Goal: Task Accomplishment & Management: Manage account settings

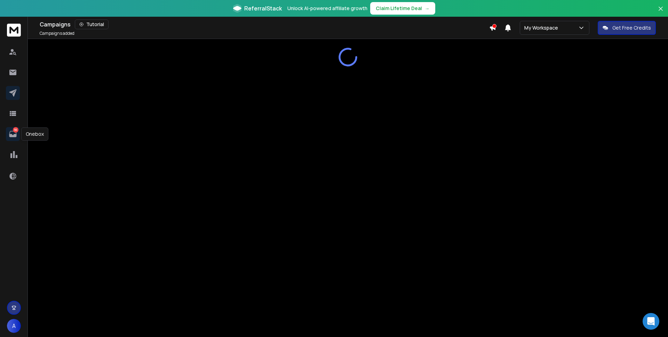
click at [17, 135] on link "56" at bounding box center [13, 134] width 14 height 14
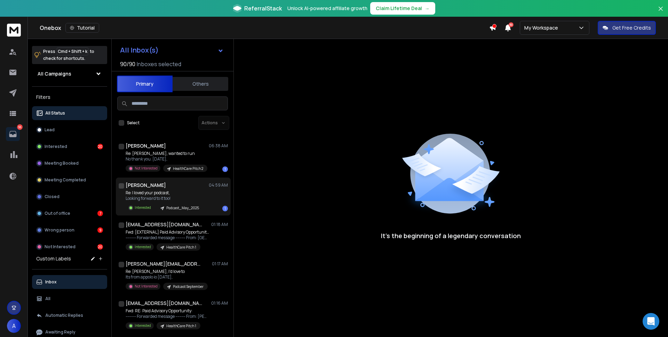
click at [184, 202] on div "Re: I loved your podcast, Looking forward to it too! Interested Podcast_May_2025" at bounding box center [165, 200] width 78 height 21
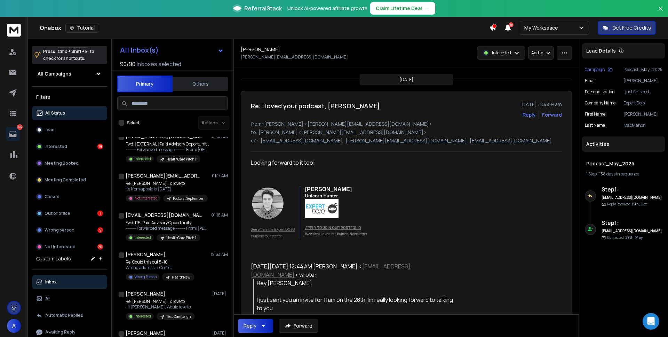
scroll to position [114, 0]
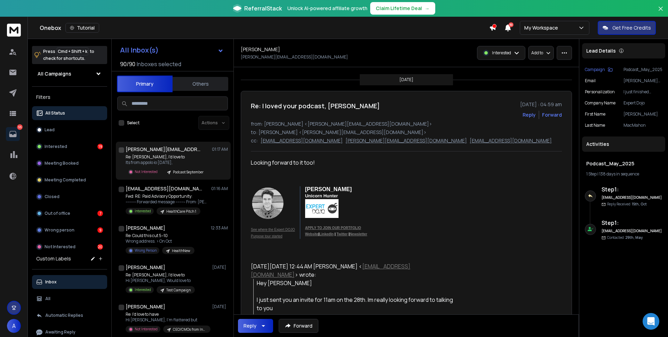
click at [191, 165] on div "Re: [PERSON_NAME], I'd love to Its from appolo io [DATE], Not Interested Podcas…" at bounding box center [167, 164] width 82 height 21
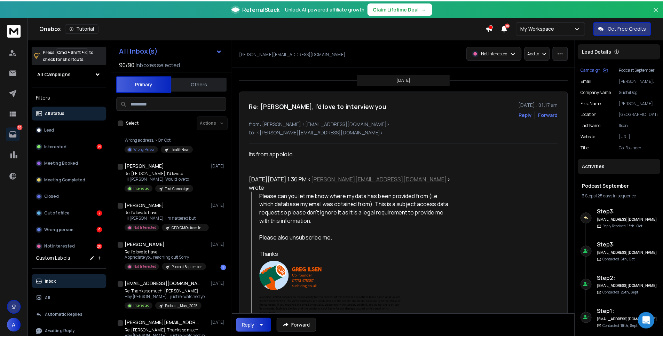
scroll to position [219, 0]
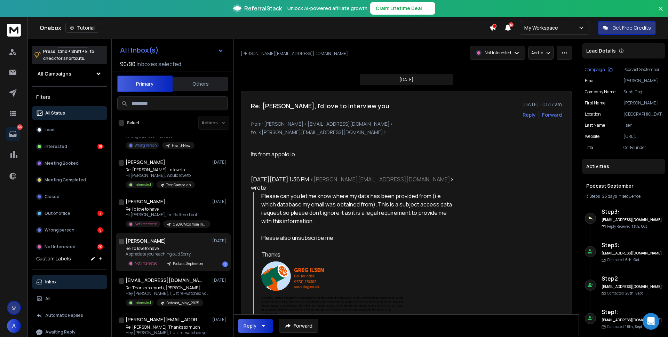
click at [195, 268] on div "[PERSON_NAME] [DATE] Re: I'd love to have Appreciate you reaching out! Sorry, N…" at bounding box center [173, 252] width 115 height 38
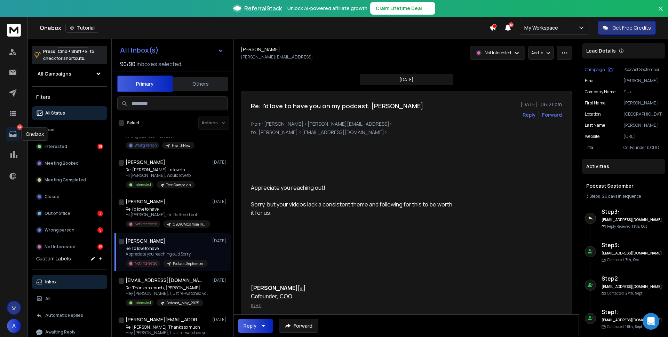
click at [15, 130] on icon at bounding box center [13, 134] width 8 height 8
click at [16, 98] on link at bounding box center [13, 93] width 14 height 14
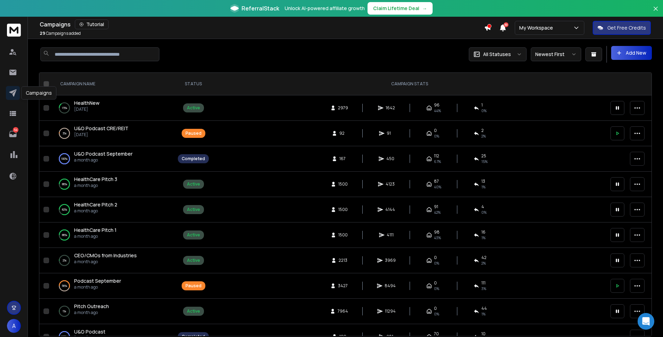
click at [138, 201] on div "82 % HealthCare Pitch 2 a month ago" at bounding box center [113, 209] width 108 height 17
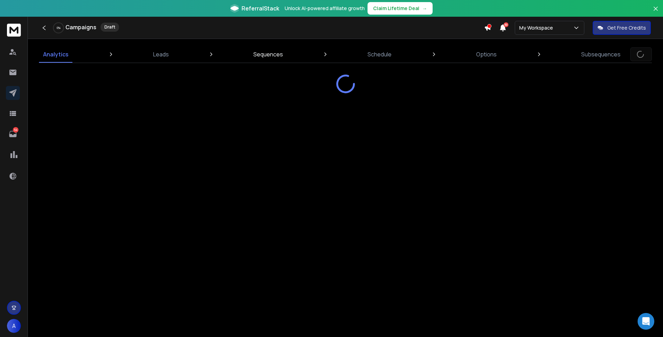
click at [269, 57] on p "Sequences" at bounding box center [268, 54] width 30 height 8
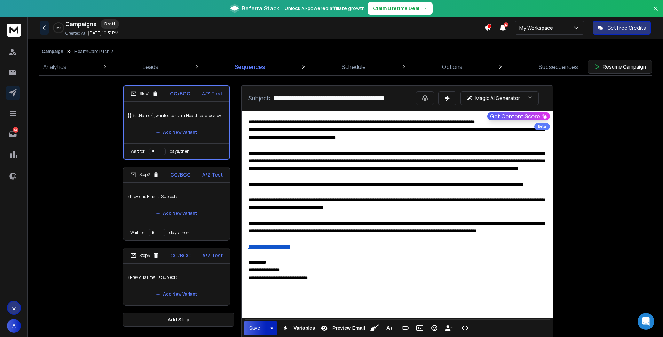
click at [45, 25] on icon at bounding box center [44, 28] width 6 height 6
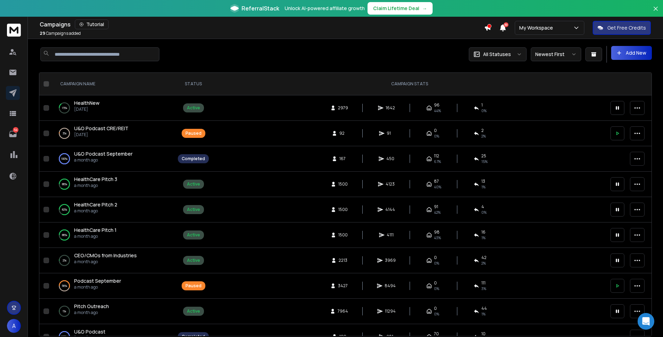
click at [286, 238] on div "1500 4111 98 43 % 16 1 %" at bounding box center [409, 234] width 385 height 11
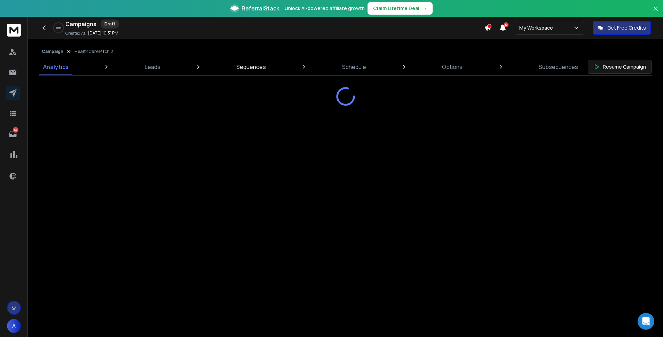
click at [268, 67] on link "Sequences" at bounding box center [251, 66] width 38 height 17
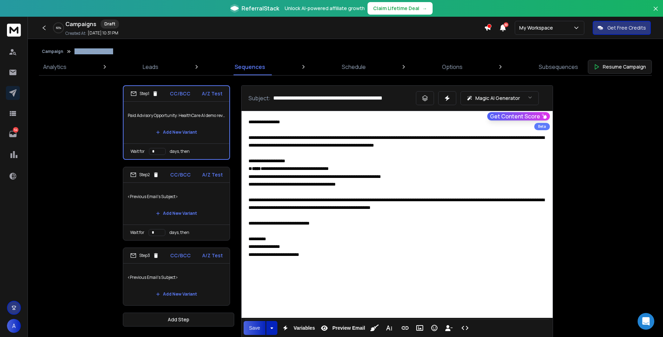
drag, startPoint x: 117, startPoint y: 53, endPoint x: 74, endPoint y: 52, distance: 42.4
click at [74, 52] on div "Campaign HealthCare Pitch 2" at bounding box center [345, 52] width 607 height 6
copy p "HealthCare Pitch 2"
click at [45, 29] on icon at bounding box center [44, 28] width 6 height 6
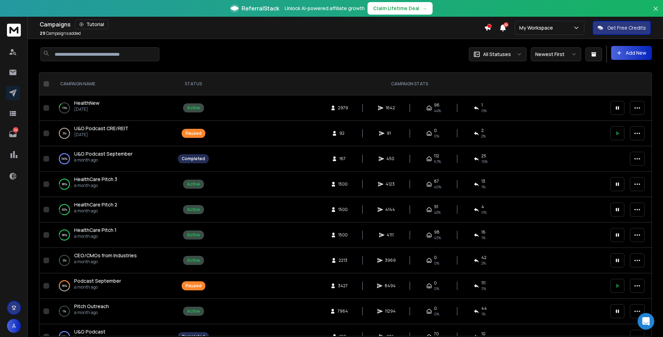
click at [139, 206] on div "82 % HealthCare Pitch 2 a month ago" at bounding box center [113, 209] width 108 height 17
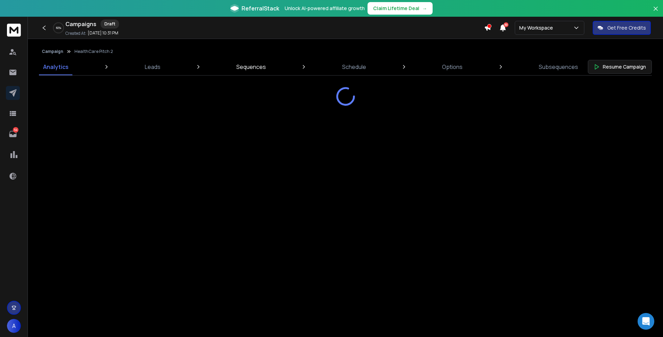
click at [236, 67] on p "Sequences" at bounding box center [251, 67] width 30 height 8
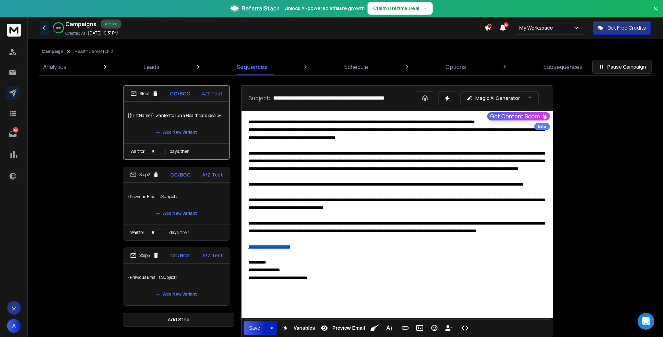
click at [45, 28] on icon at bounding box center [44, 28] width 6 height 6
